Goal: Check status

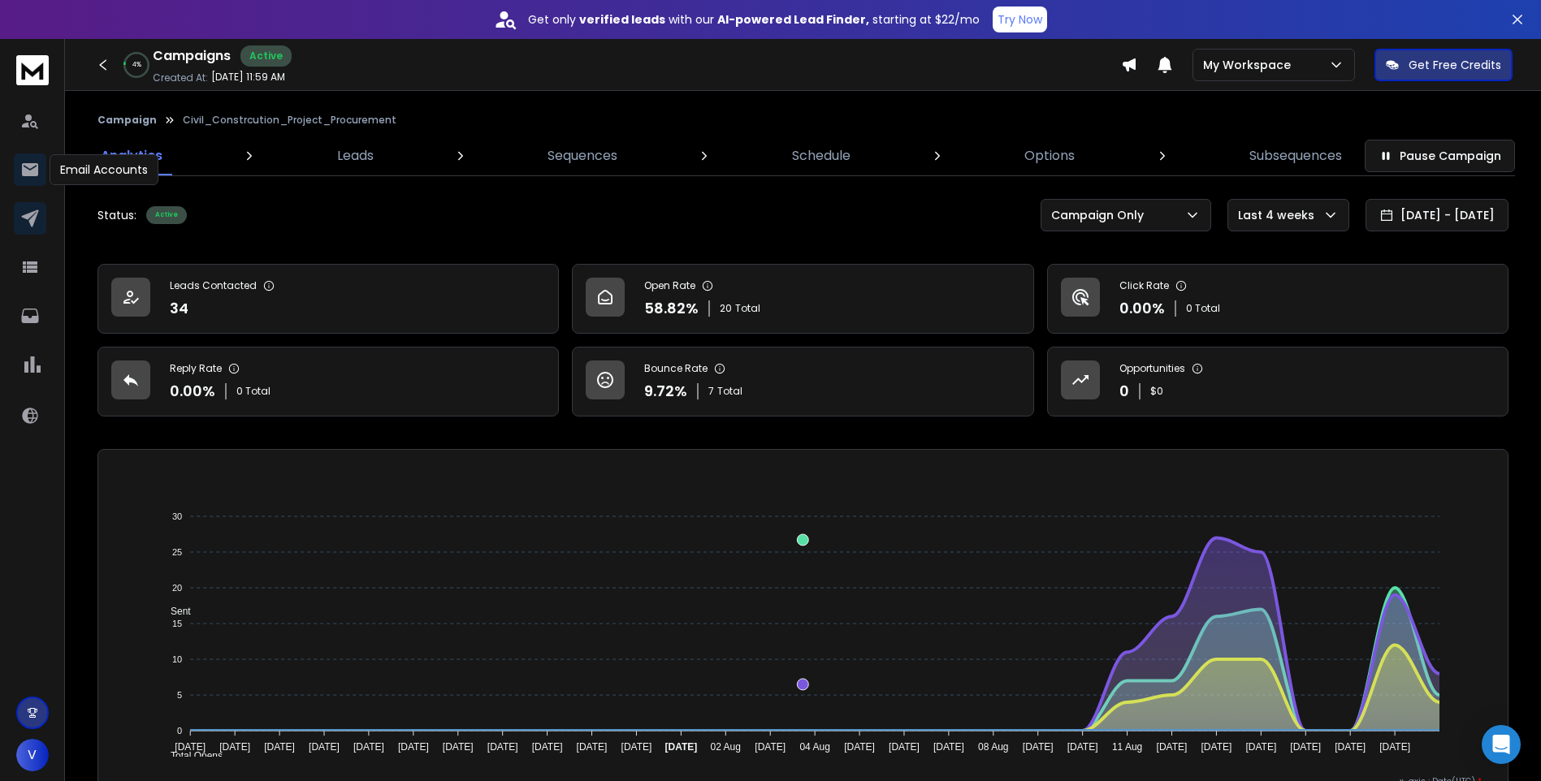
click at [32, 158] on link at bounding box center [30, 170] width 32 height 32
